Goal: Task Accomplishment & Management: Manage account settings

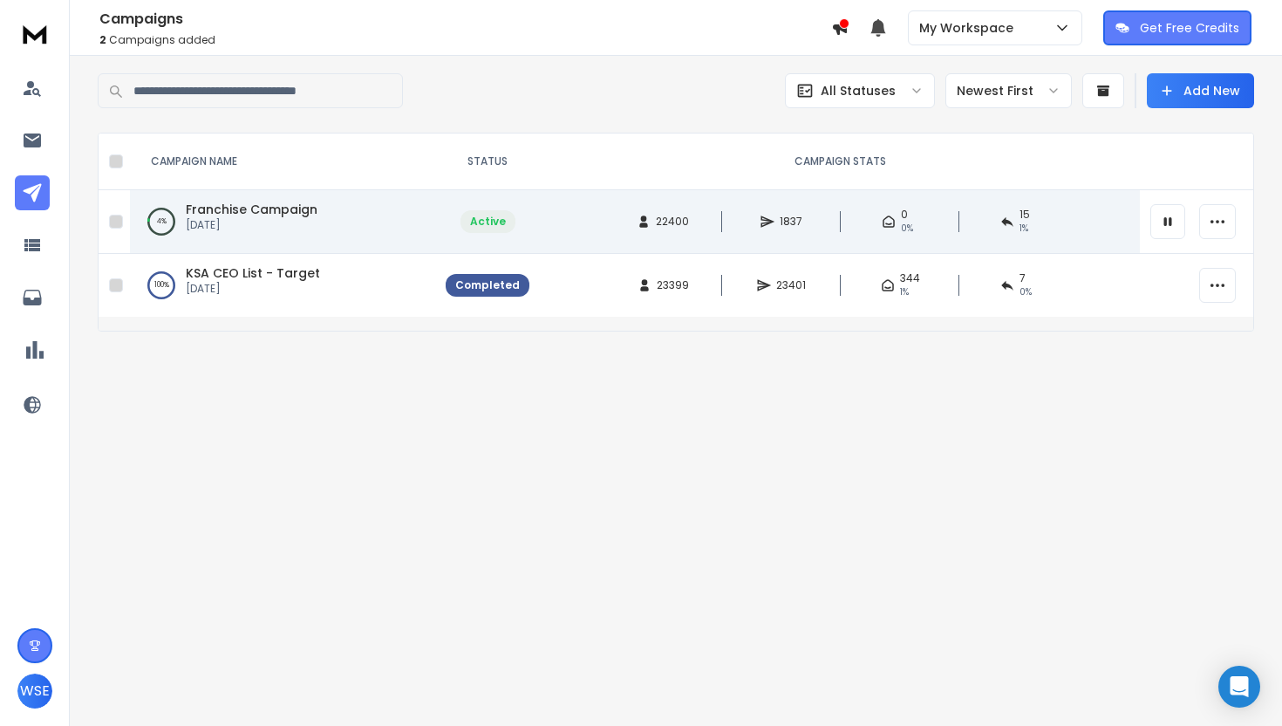
click at [1023, 218] on span "15" at bounding box center [1024, 215] width 10 height 14
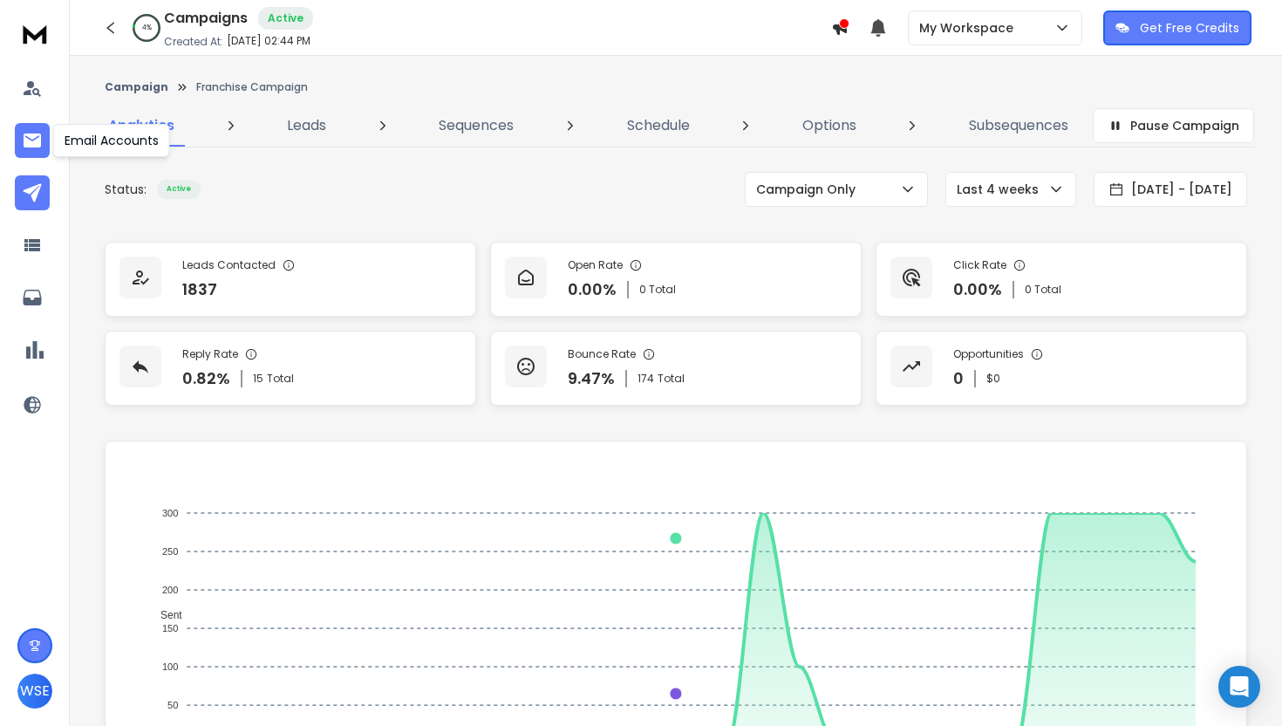
click at [36, 141] on icon at bounding box center [32, 140] width 17 height 14
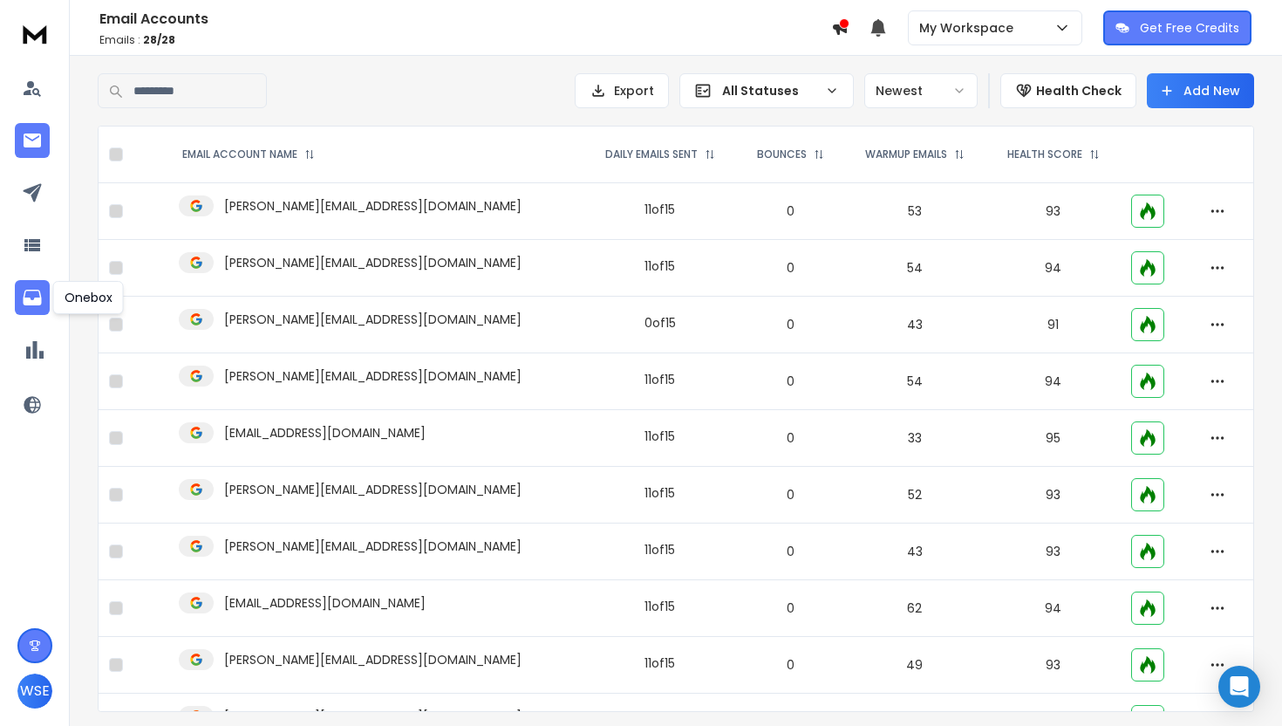
click at [29, 297] on icon at bounding box center [32, 298] width 18 height 16
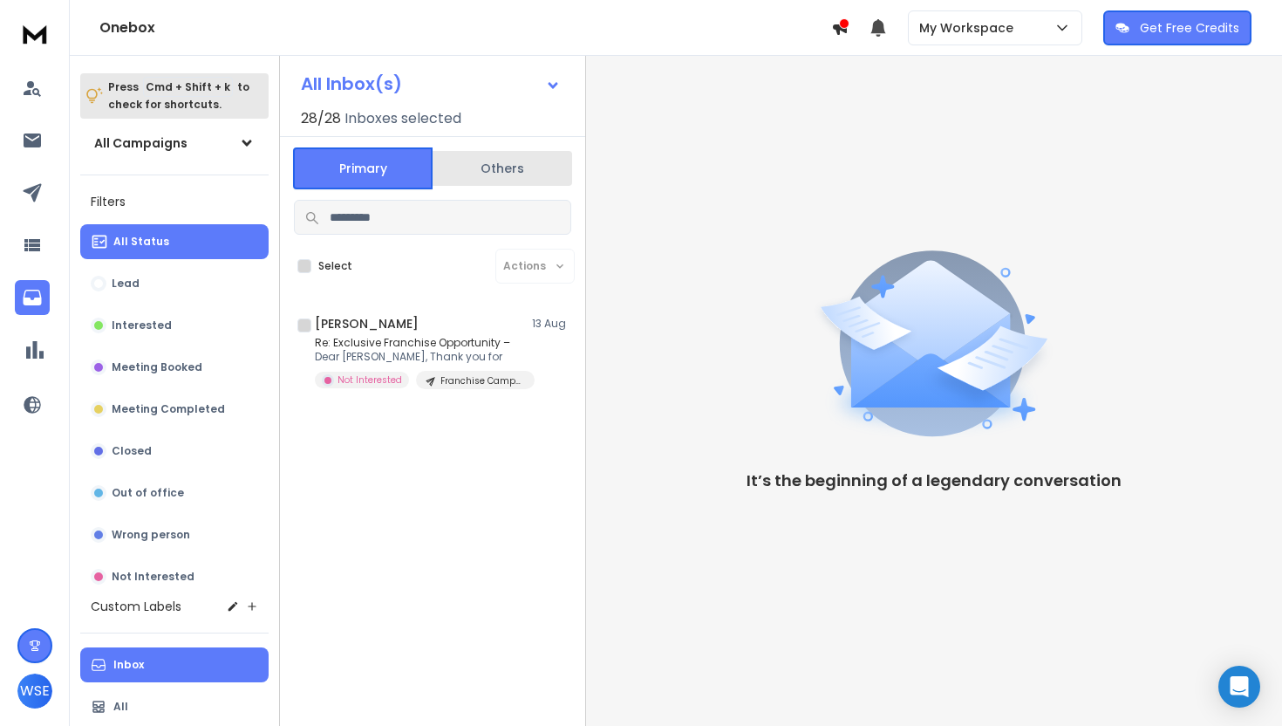
click at [532, 156] on button "Others" at bounding box center [503, 168] width 140 height 38
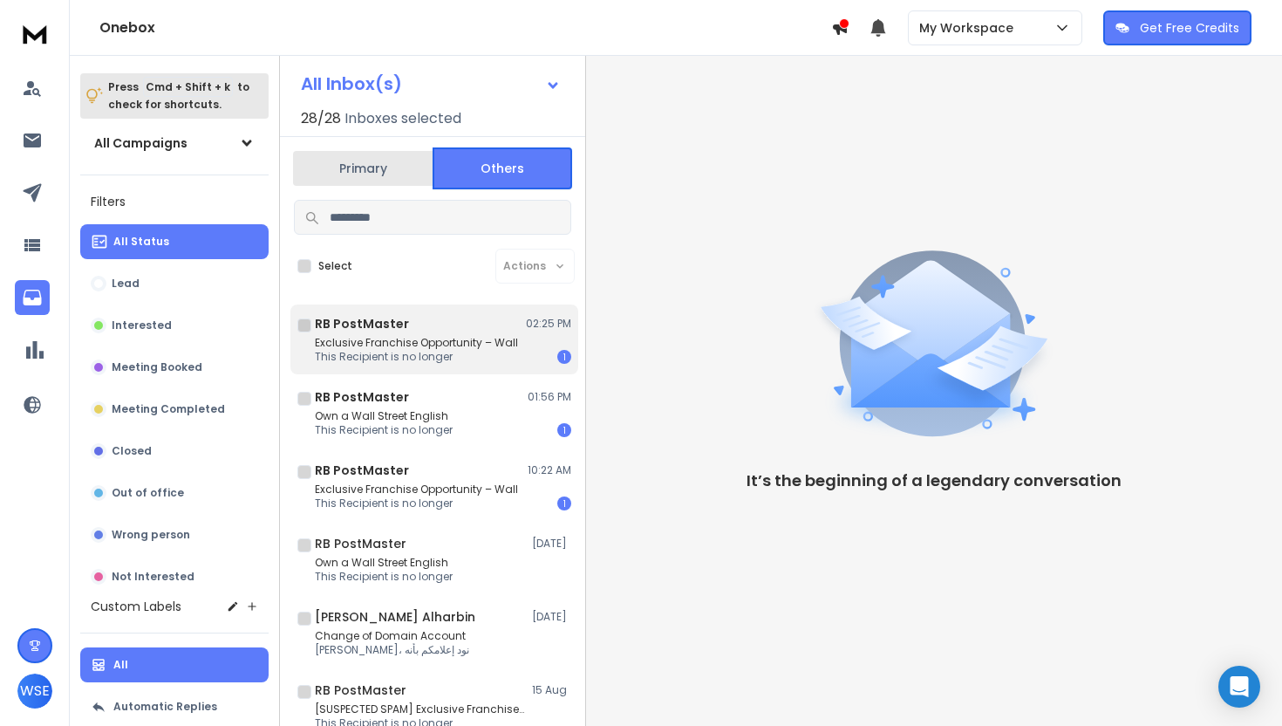
click at [430, 357] on p "This Recipient is no longer" at bounding box center [416, 357] width 203 height 14
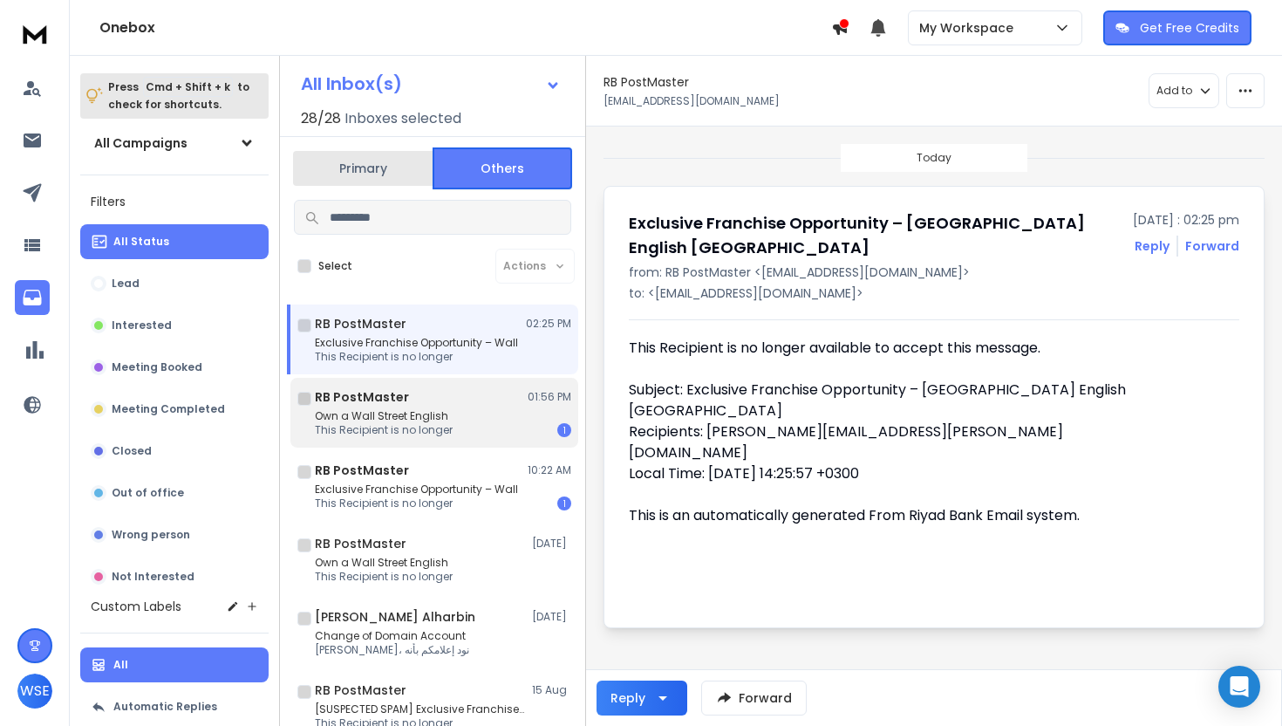
click at [378, 416] on p "Own a Wall Street English" at bounding box center [384, 416] width 138 height 14
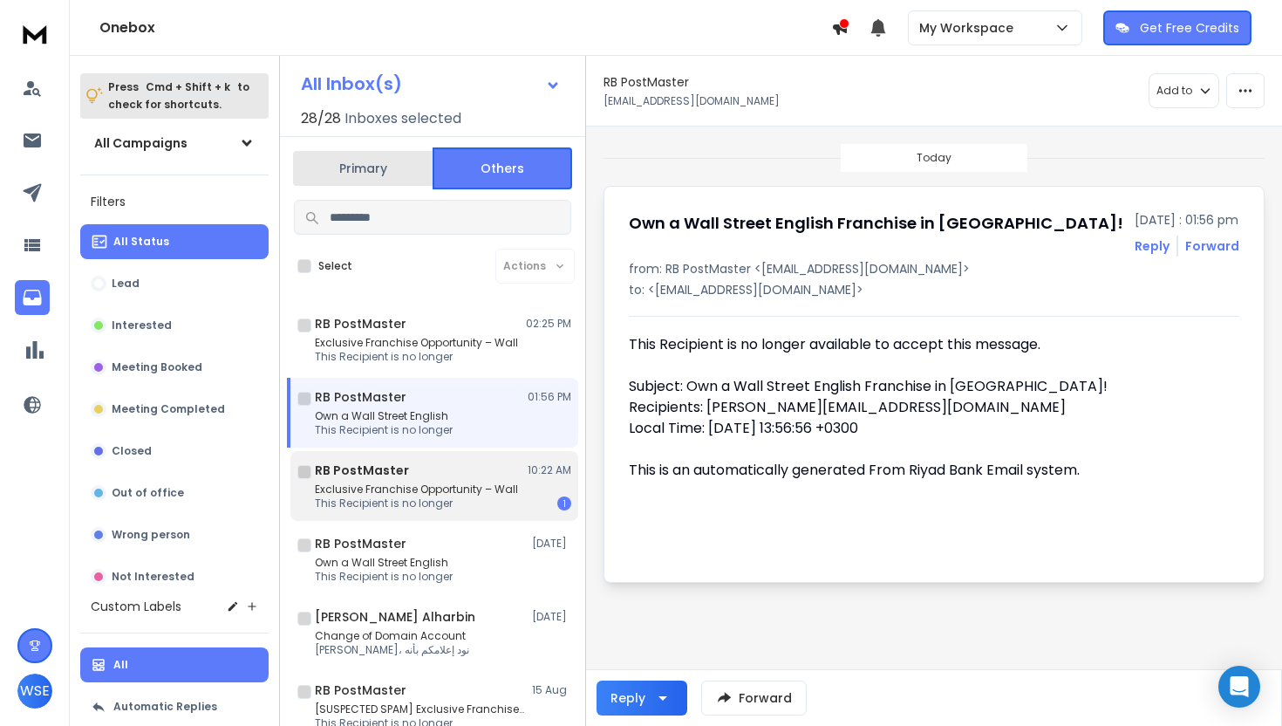
click at [399, 491] on p "Exclusive Franchise Opportunity – Wall" at bounding box center [416, 489] width 203 height 14
